Goal: Check status: Check status

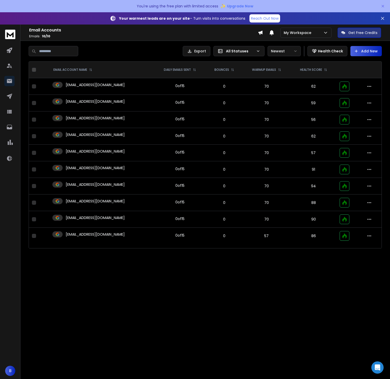
click at [303, 87] on td "62" at bounding box center [313, 86] width 46 height 17
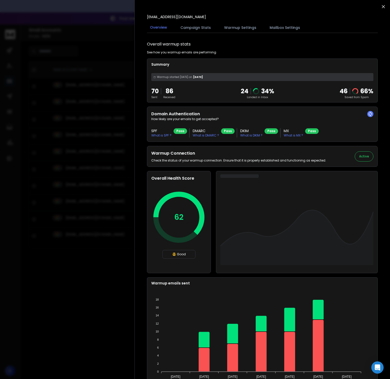
click at [381, 5] on icon "button" at bounding box center [383, 6] width 5 height 5
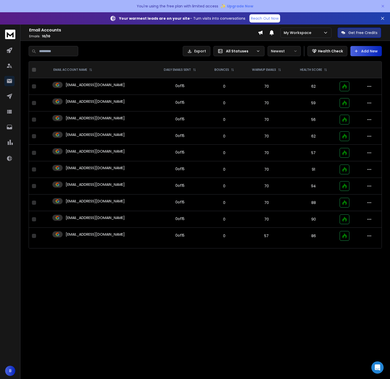
click at [322, 236] on td "86" at bounding box center [313, 236] width 46 height 17
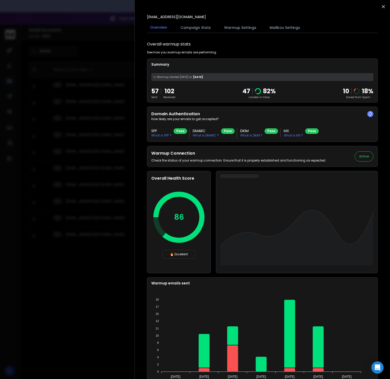
click at [382, 5] on icon "button" at bounding box center [383, 6] width 5 height 5
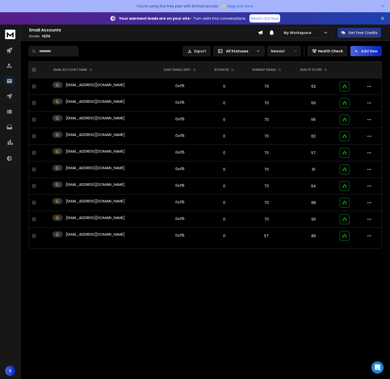
click at [319, 102] on td "59" at bounding box center [313, 103] width 46 height 17
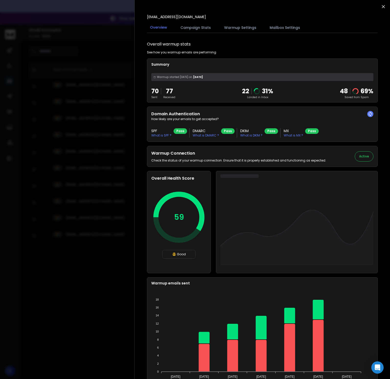
click at [382, 7] on icon "button" at bounding box center [383, 6] width 3 height 3
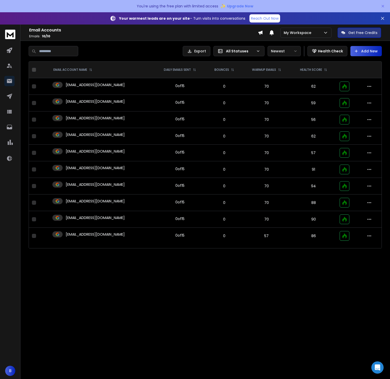
click at [321, 153] on td "57" at bounding box center [313, 153] width 46 height 17
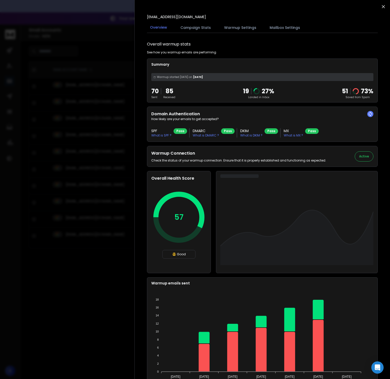
click at [381, 9] on icon "button" at bounding box center [383, 6] width 5 height 5
